Goal: Information Seeking & Learning: Find contact information

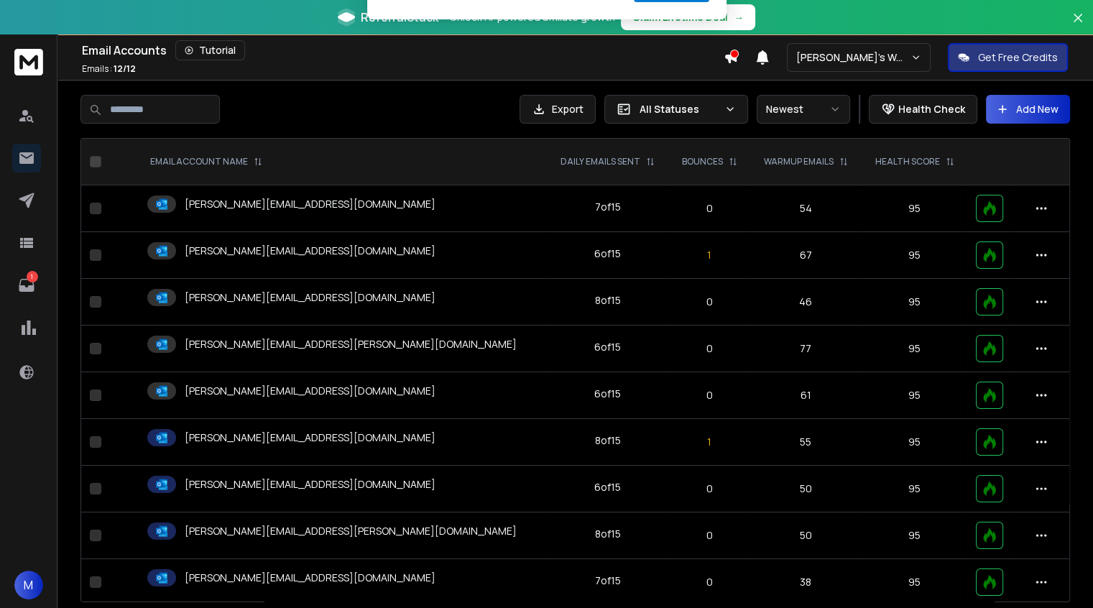
click at [598, 95] on button "Later" at bounding box center [593, 93] width 65 height 36
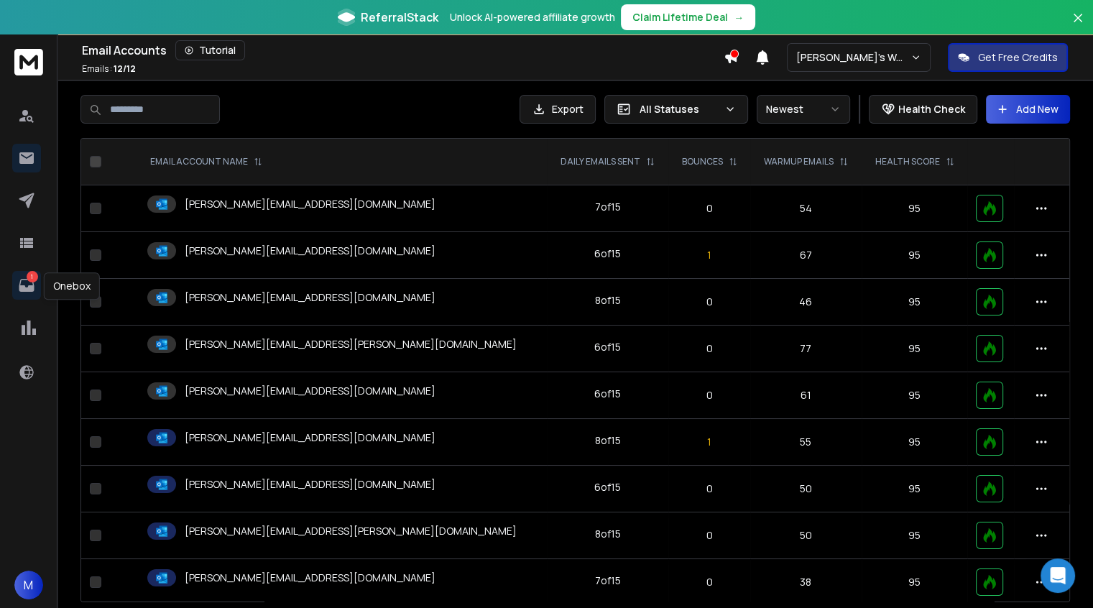
click at [22, 282] on icon at bounding box center [26, 285] width 17 height 17
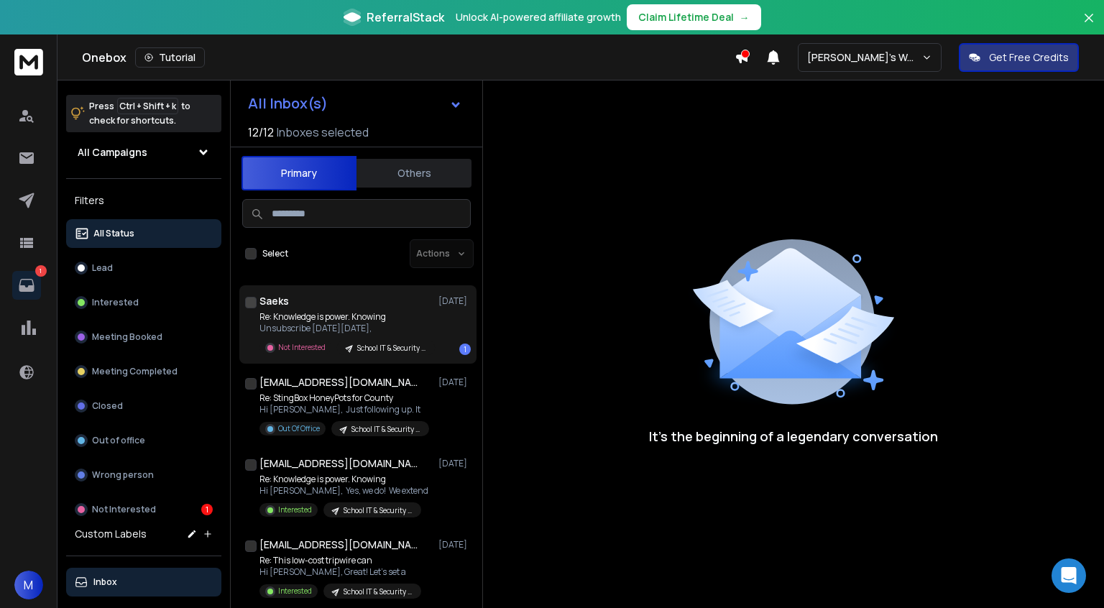
click at [365, 314] on p "Re: Knowledge is power. Knowing" at bounding box center [345, 316] width 172 height 11
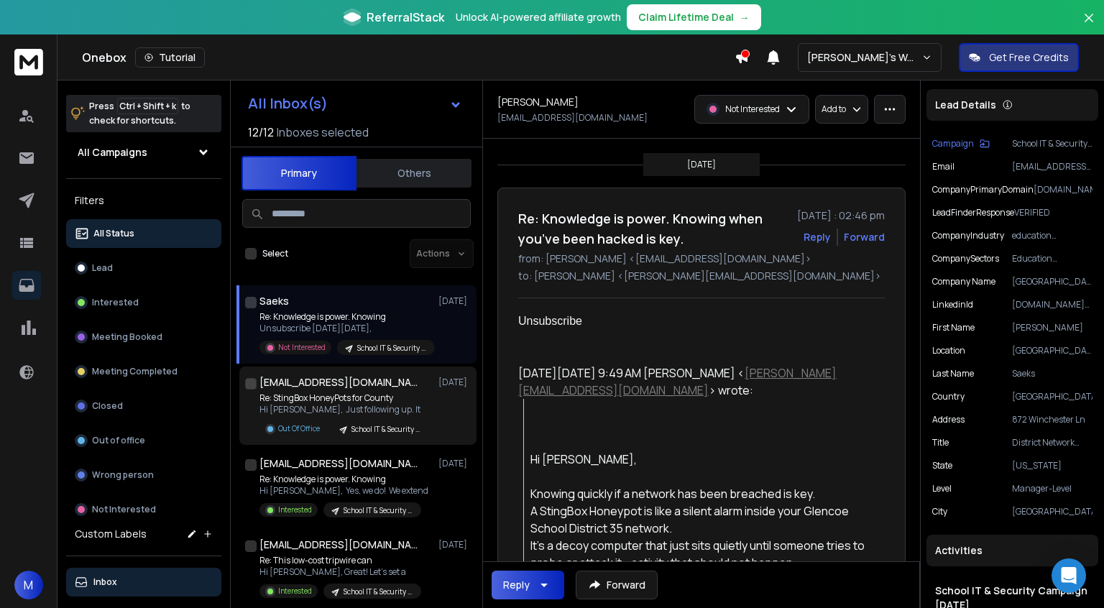
click at [386, 399] on p "Re: StingBox HoneyPots for County" at bounding box center [344, 397] width 170 height 11
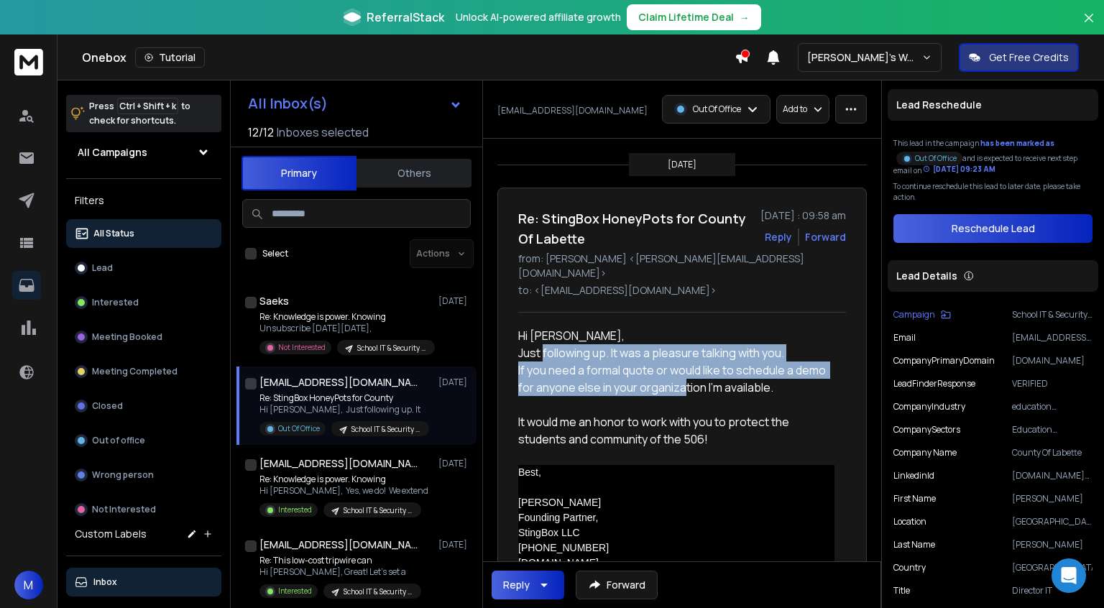
drag, startPoint x: 542, startPoint y: 336, endPoint x: 713, endPoint y: 377, distance: 176.1
click at [713, 377] on div "Hi [PERSON_NAME], Just following up. It was a pleasure talking with you. If you…" at bounding box center [676, 396] width 316 height 138
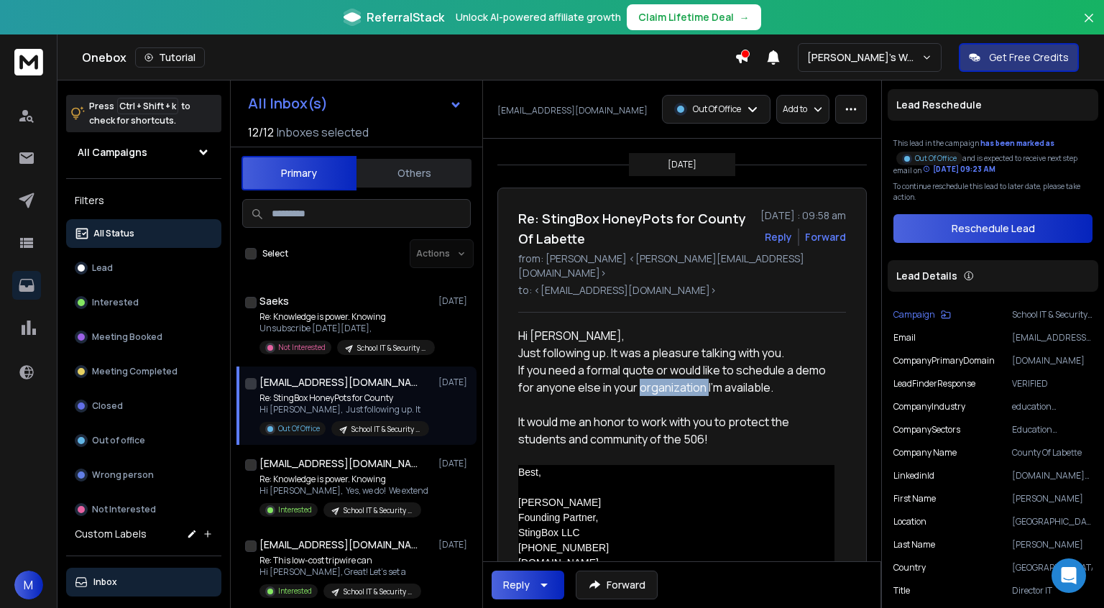
click at [713, 377] on div "Hi [PERSON_NAME], Just following up. It was a pleasure talking with you. If you…" at bounding box center [676, 396] width 316 height 138
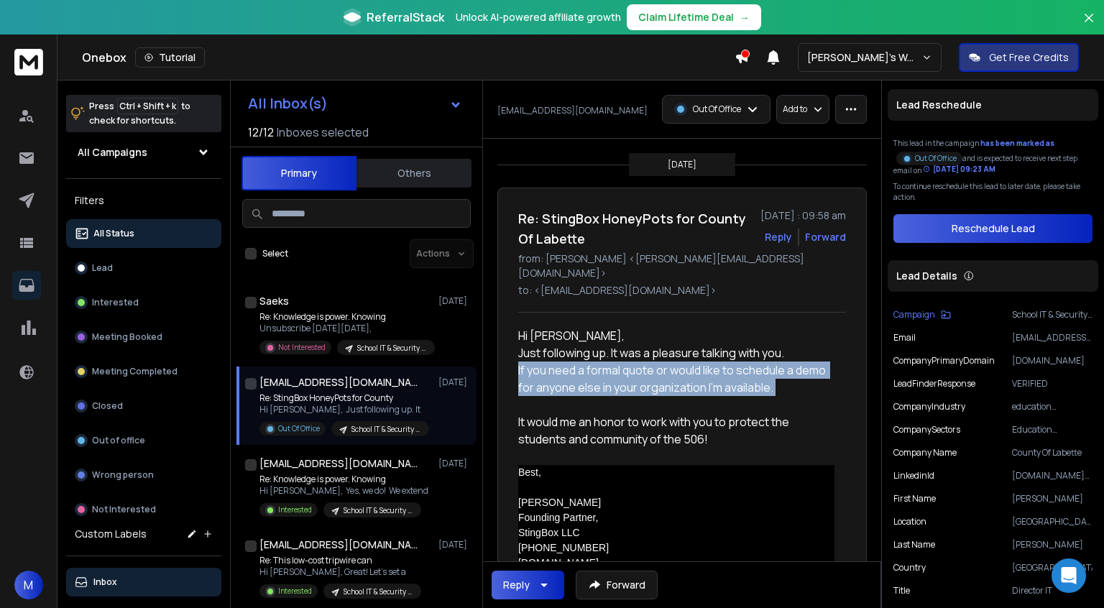
click at [713, 377] on div "Hi [PERSON_NAME], Just following up. It was a pleasure talking with you. If you…" at bounding box center [676, 396] width 316 height 138
click at [641, 362] on div "Hi [PERSON_NAME], Just following up. It was a pleasure talking with you. If you…" at bounding box center [676, 396] width 316 height 138
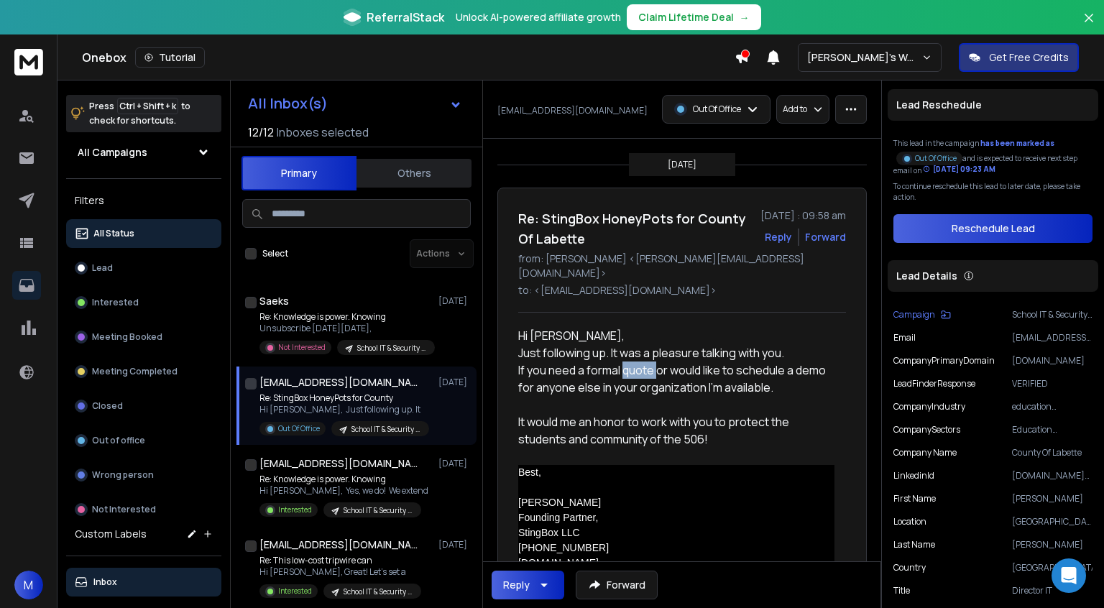
click at [641, 362] on div "Hi [PERSON_NAME], Just following up. It was a pleasure talking with you. If you…" at bounding box center [676, 396] width 316 height 138
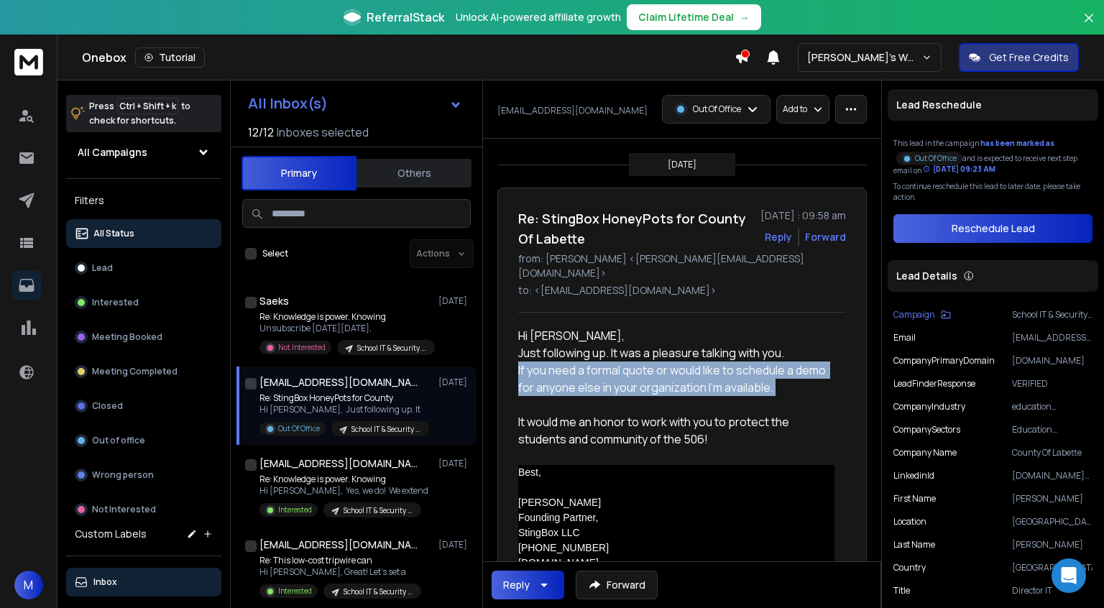
click at [641, 362] on div "Hi [PERSON_NAME], Just following up. It was a pleasure talking with you. If you…" at bounding box center [676, 396] width 316 height 138
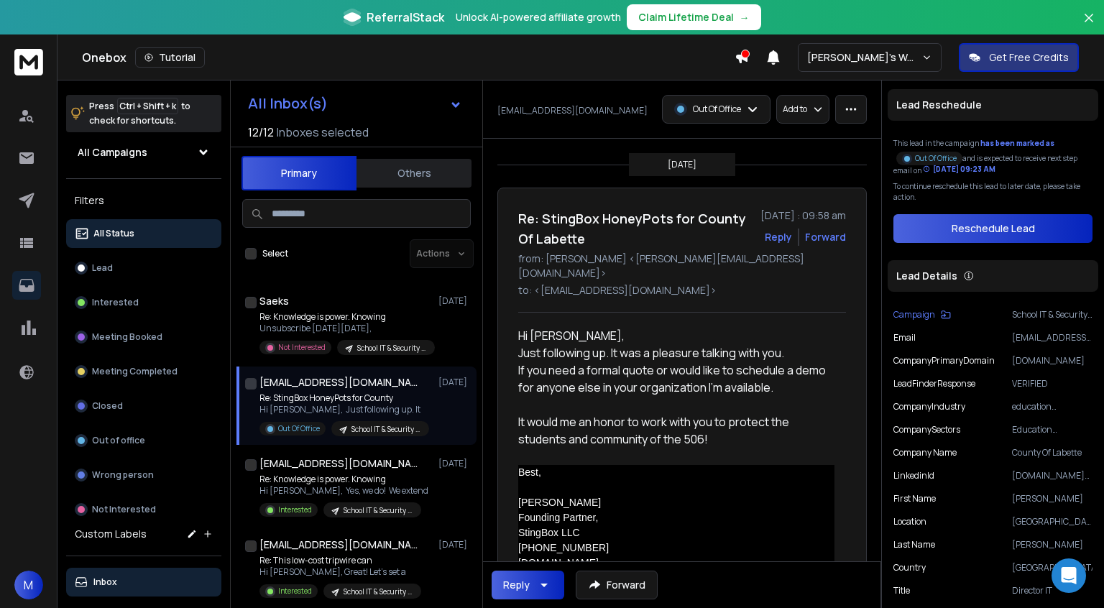
click at [581, 327] on div "Hi [PERSON_NAME], Just following up. It was a pleasure talking with you. If you…" at bounding box center [676, 396] width 316 height 138
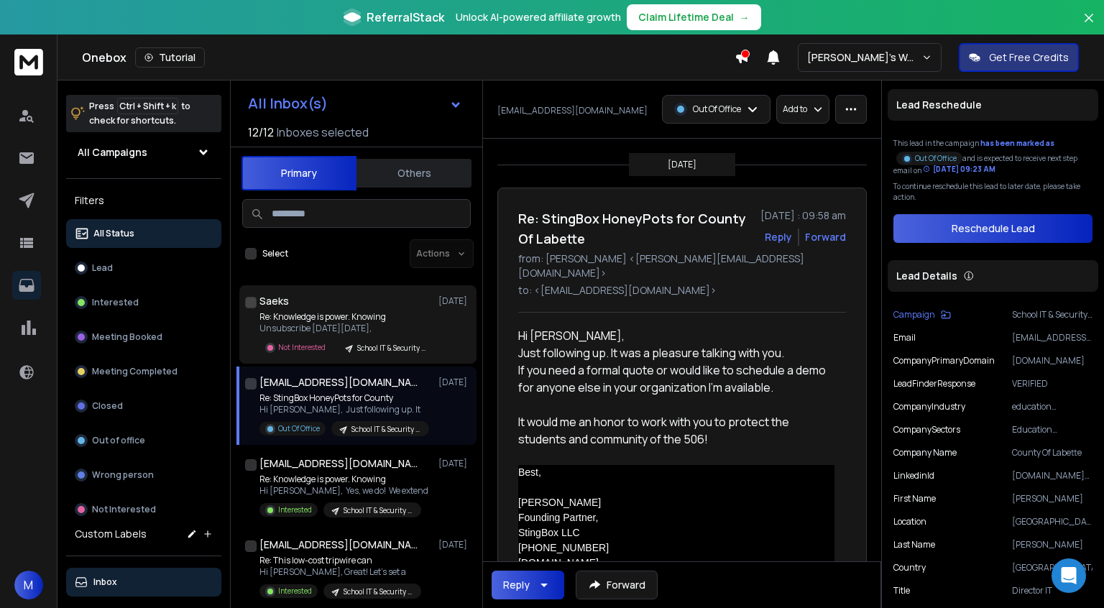
scroll to position [72, 0]
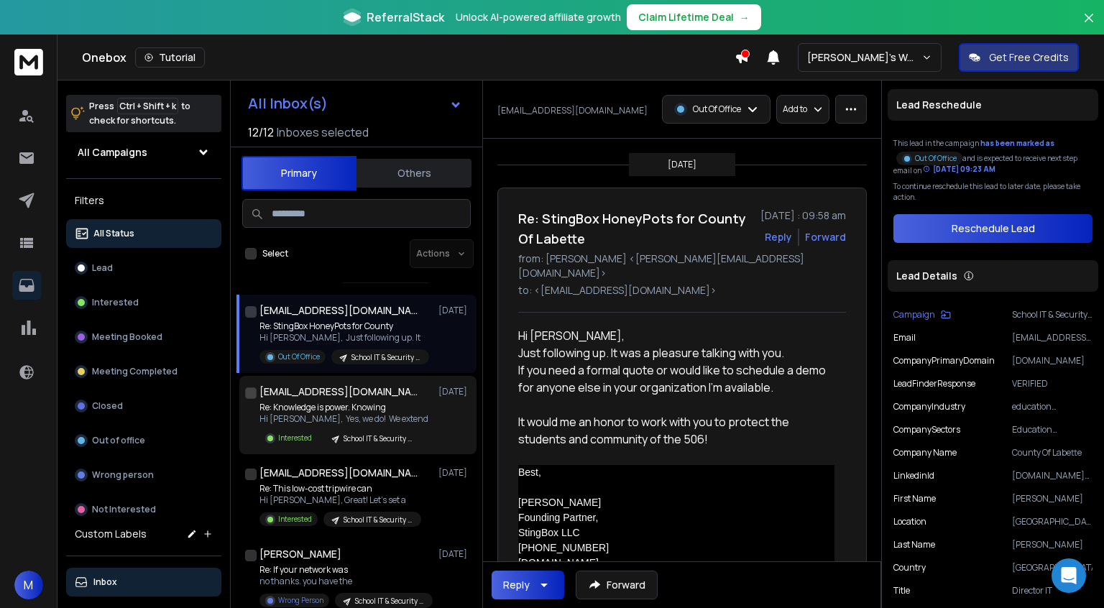
click at [402, 409] on p "Re: Knowledge is power. Knowing" at bounding box center [343, 407] width 169 height 11
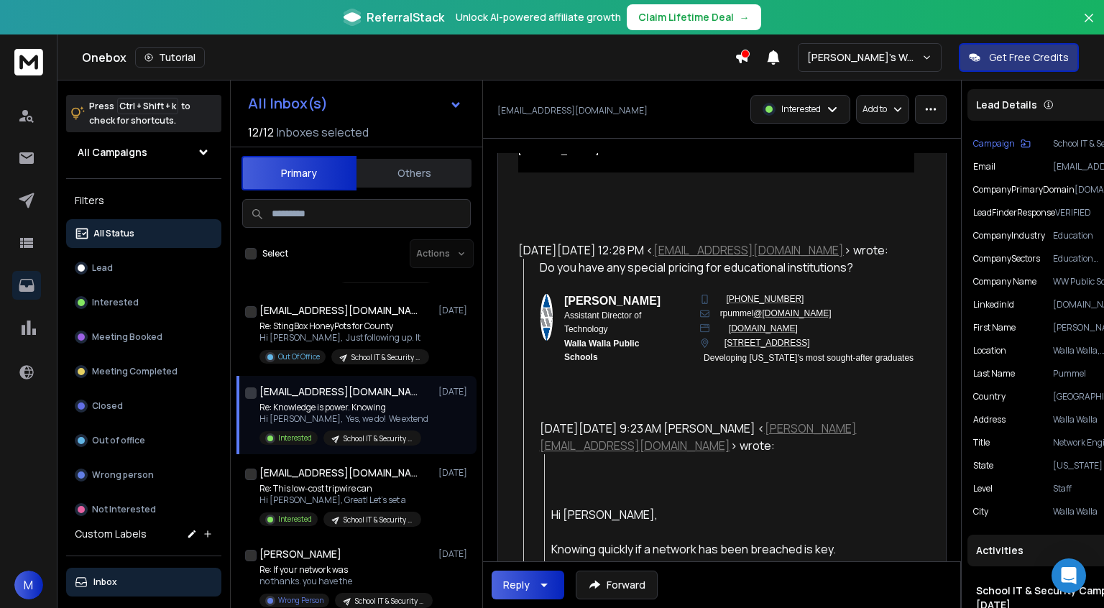
scroll to position [0, 0]
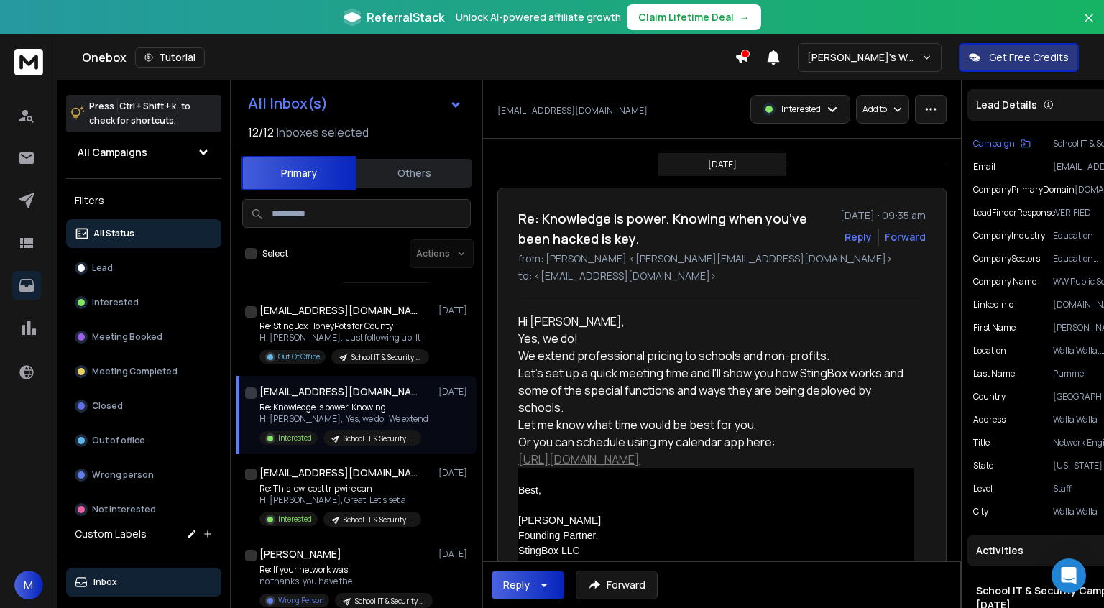
drag, startPoint x: 573, startPoint y: 354, endPoint x: 691, endPoint y: 403, distance: 128.3
click at [691, 403] on div "Hi [PERSON_NAME], Yes, we do! We extend professional pricing to schools and non…" at bounding box center [716, 390] width 396 height 155
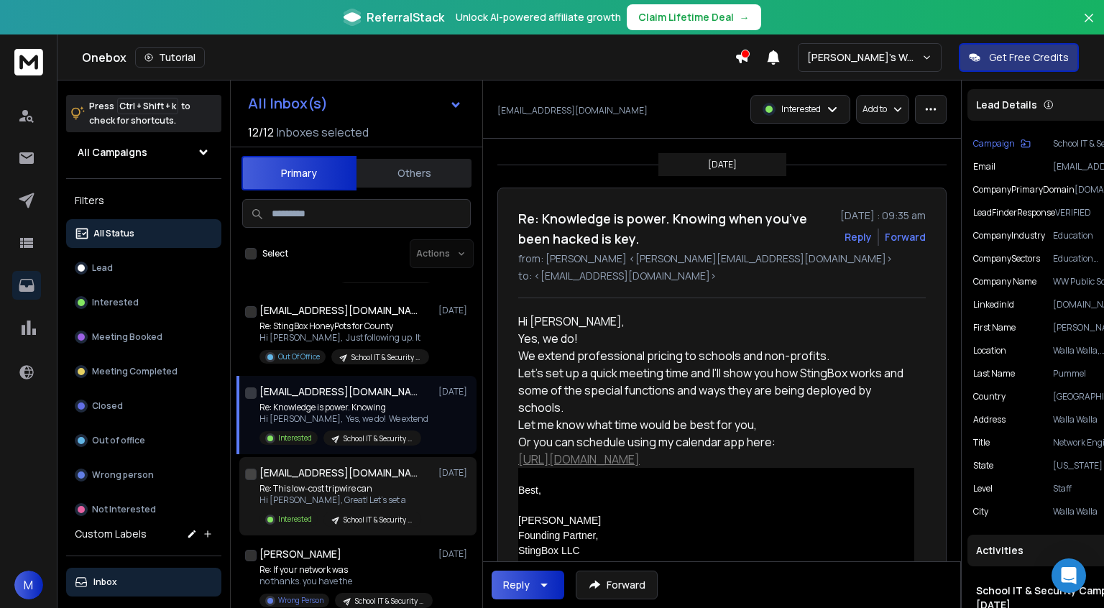
click at [362, 469] on h1 "[EMAIL_ADDRESS][DOMAIN_NAME]" at bounding box center [338, 473] width 158 height 14
